Goal: Task Accomplishment & Management: Manage account settings

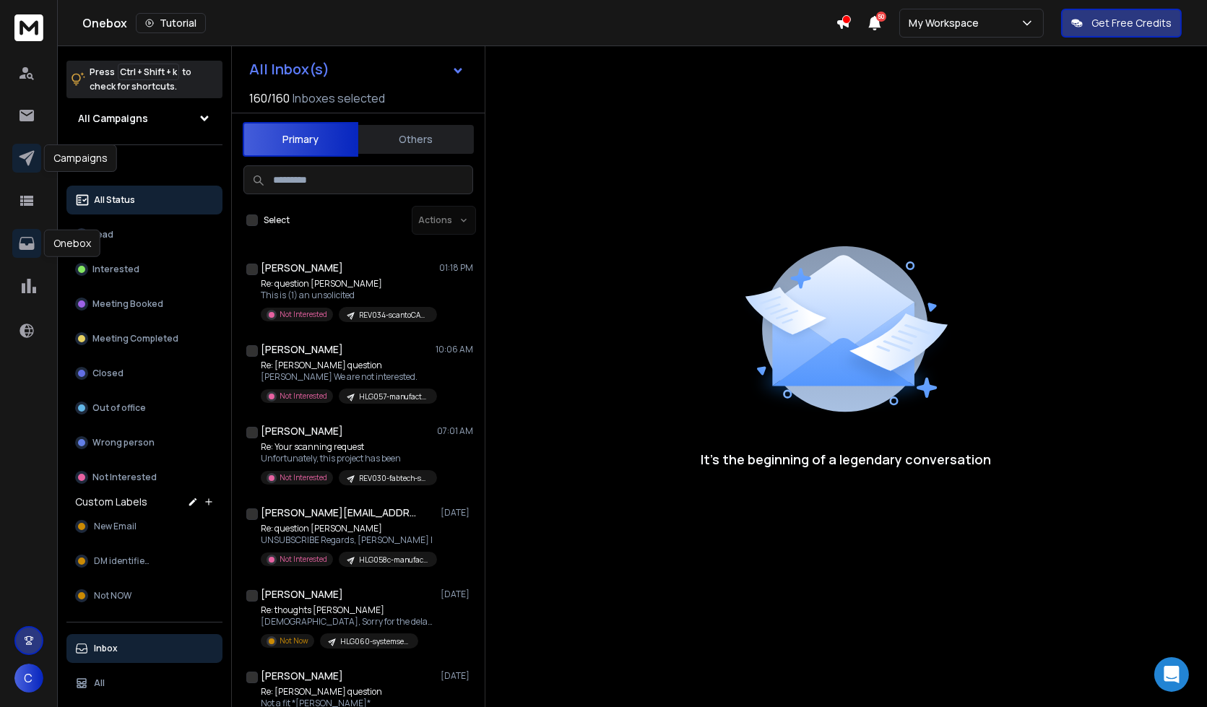
click at [38, 153] on link at bounding box center [26, 158] width 29 height 29
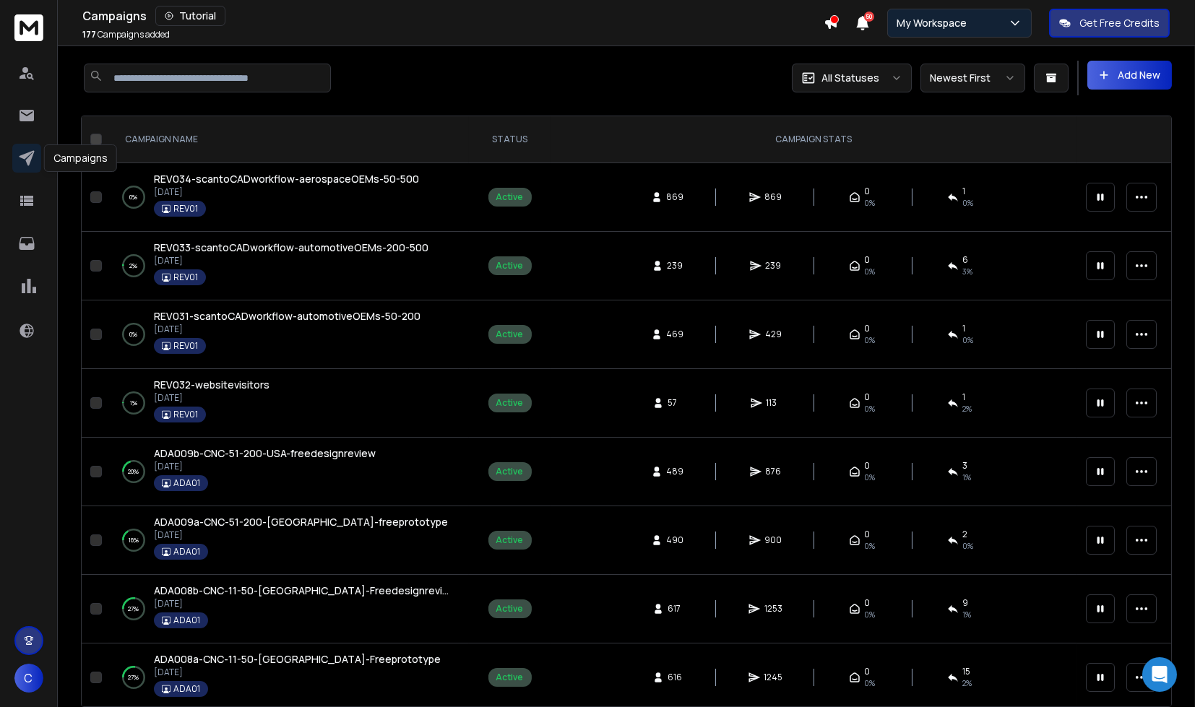
click at [958, 25] on p "My Workspace" at bounding box center [934, 23] width 76 height 14
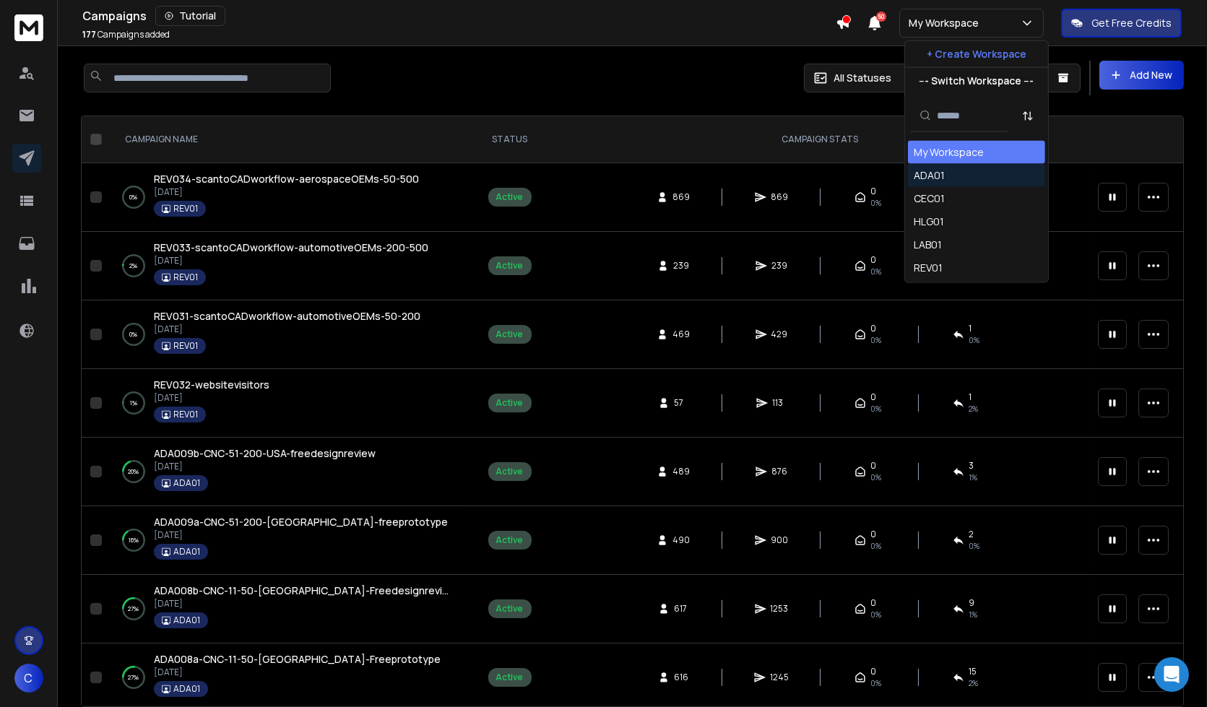
click at [956, 176] on div "ADA01" at bounding box center [976, 175] width 137 height 23
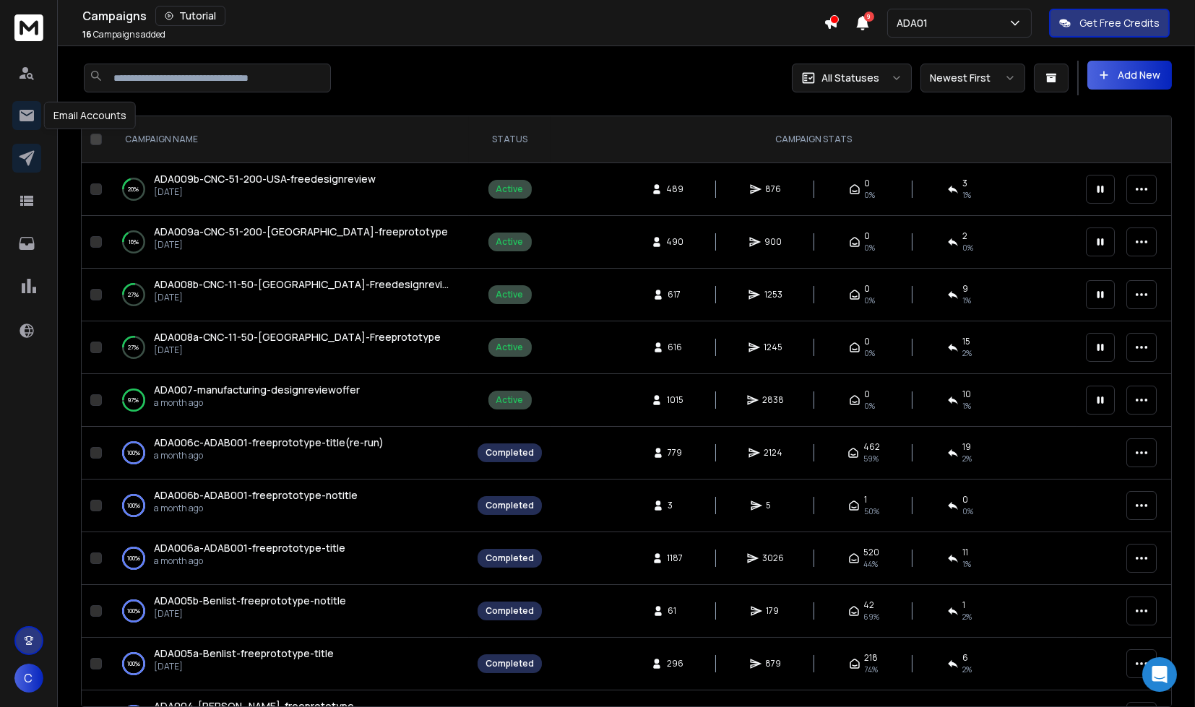
click at [32, 112] on icon at bounding box center [26, 115] width 17 height 17
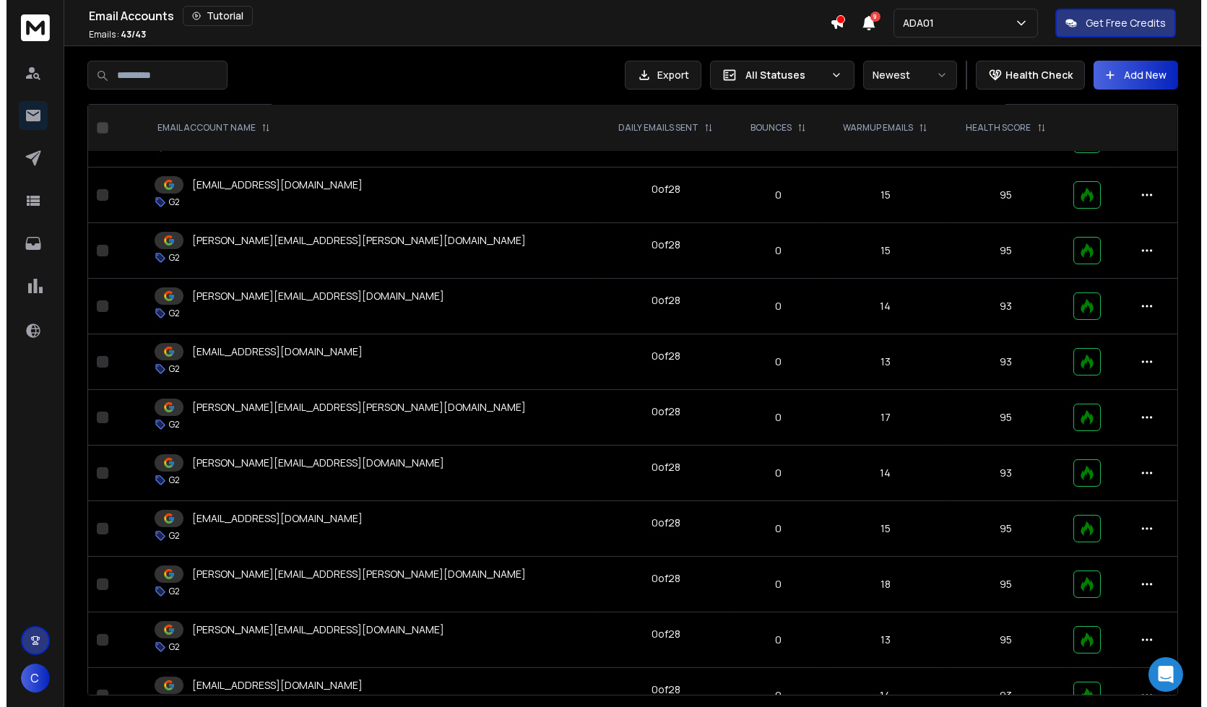
scroll to position [966, 0]
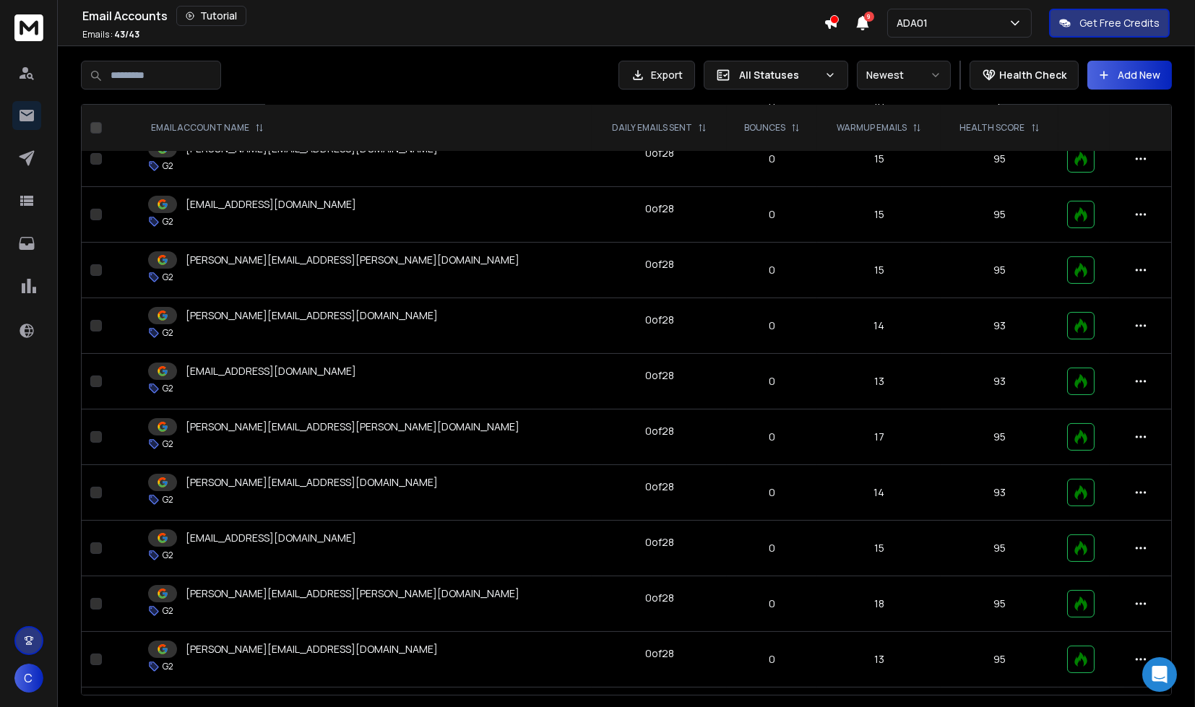
click at [233, 199] on p "christhiesen@developwithadapt.com" at bounding box center [271, 204] width 170 height 14
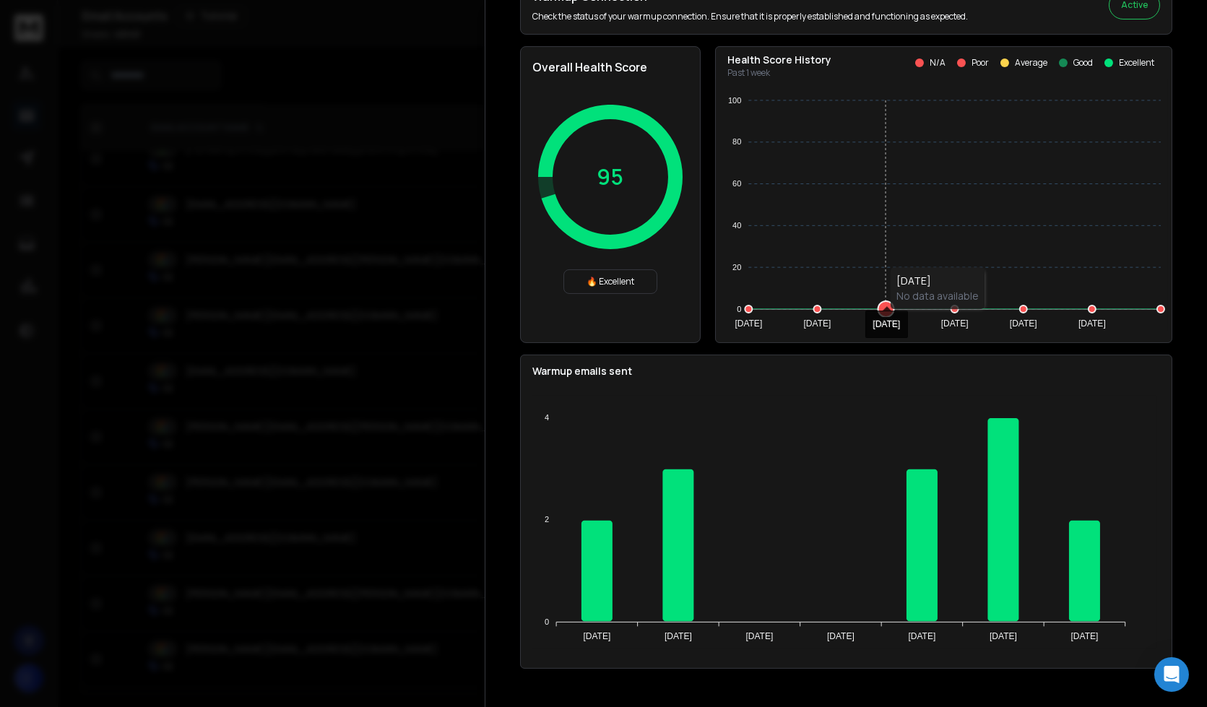
scroll to position [357, 0]
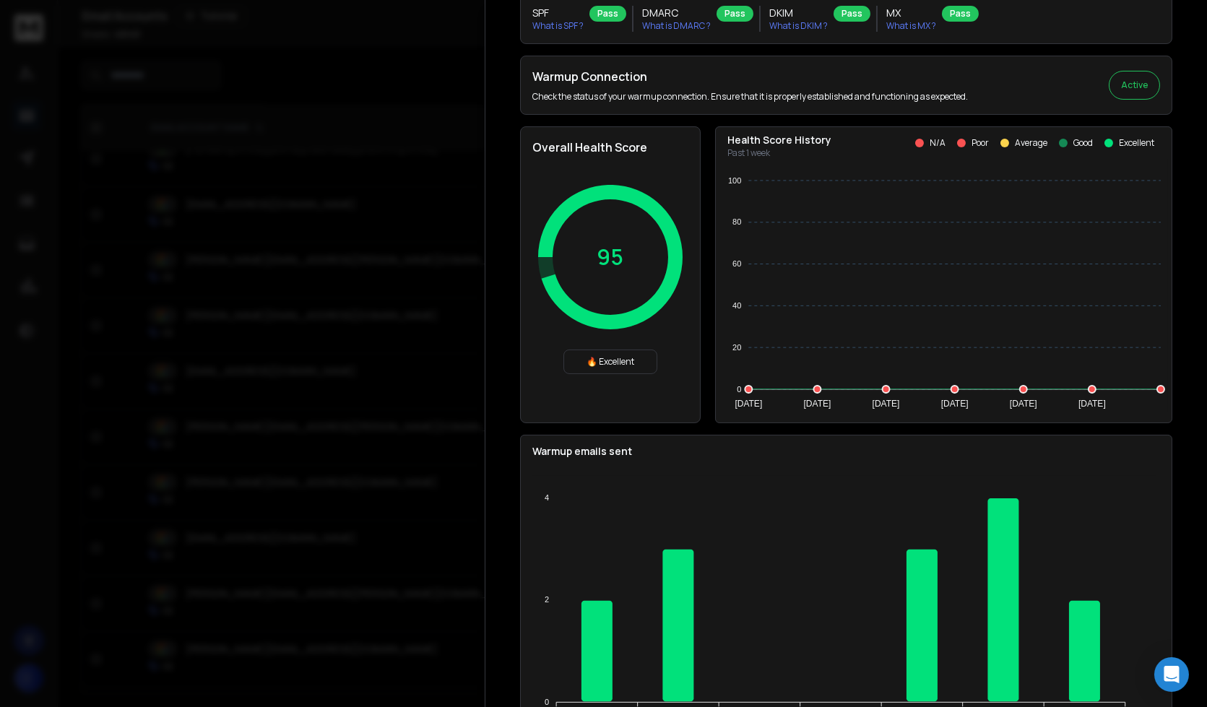
click at [1137, 83] on button "Active" at bounding box center [1134, 85] width 51 height 29
click at [823, 384] on foreignobject at bounding box center [942, 285] width 452 height 253
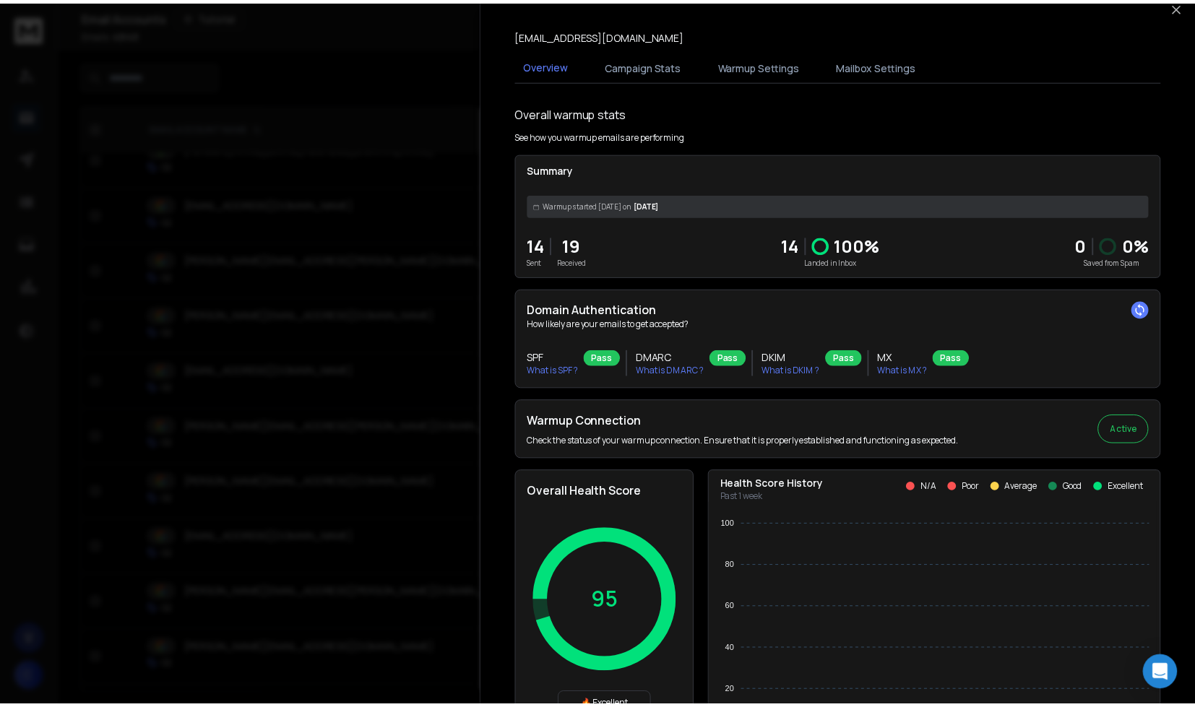
scroll to position [0, 0]
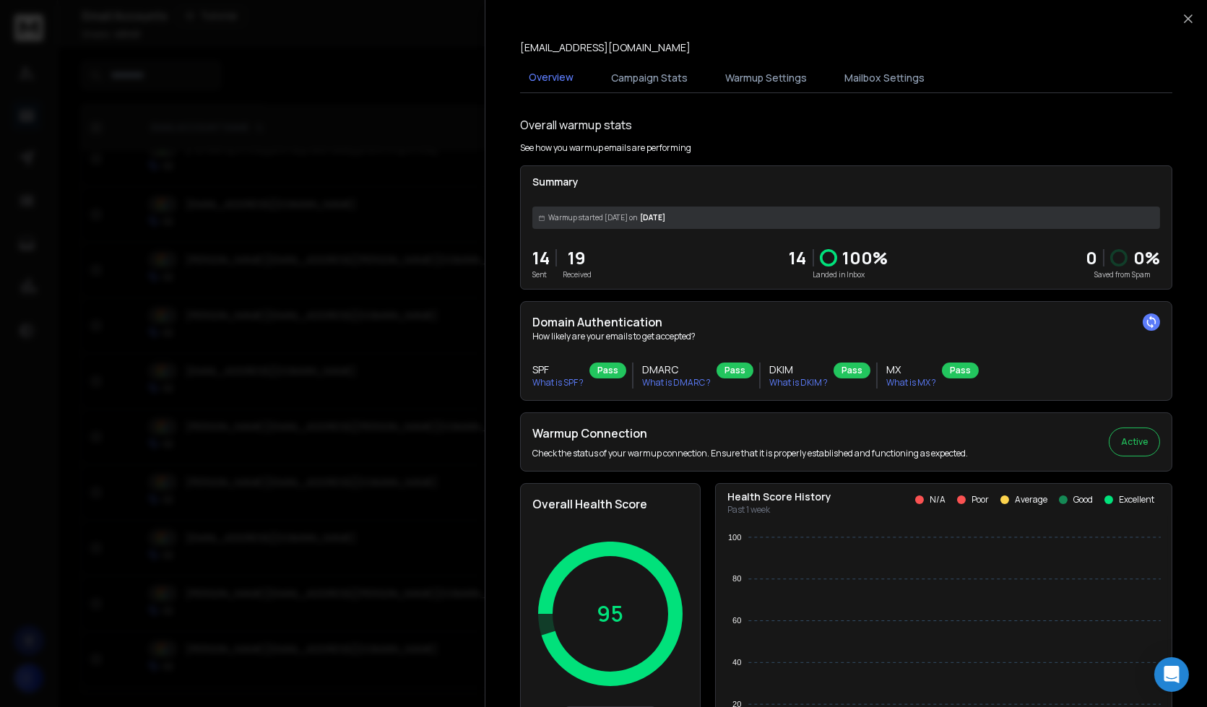
drag, startPoint x: 718, startPoint y: 48, endPoint x: 521, endPoint y: 53, distance: 196.5
click at [521, 53] on div "christhiesen@developwithadapt.com" at bounding box center [846, 47] width 652 height 14
copy p "christhiesen@developwithadapt.com"
click at [336, 268] on div at bounding box center [603, 353] width 1207 height 707
